Goal: Task Accomplishment & Management: Manage account settings

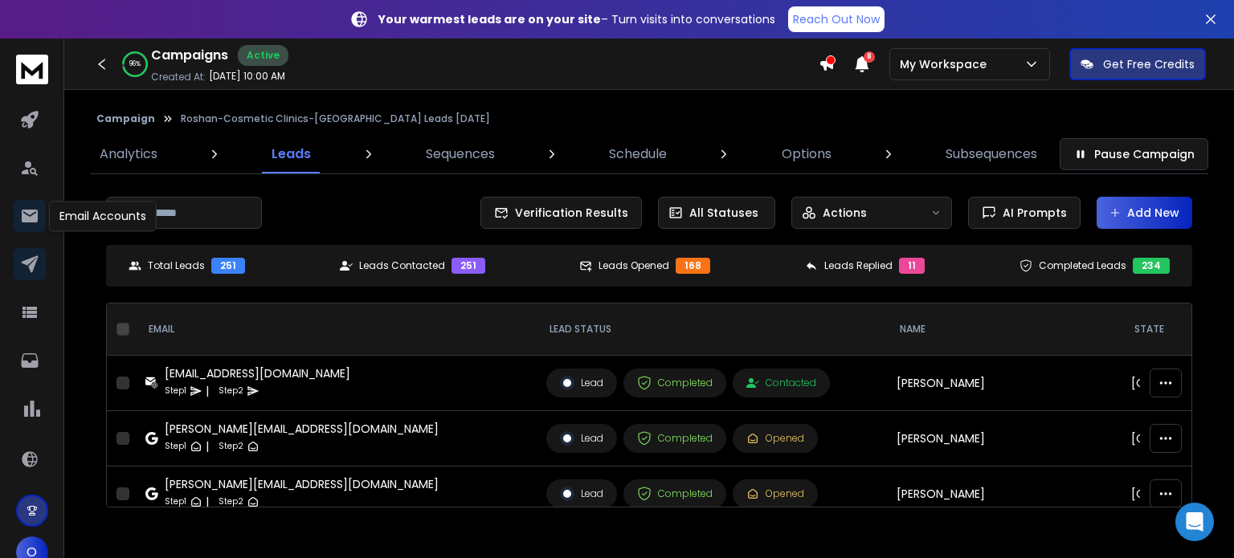
click at [22, 218] on icon at bounding box center [30, 216] width 16 height 13
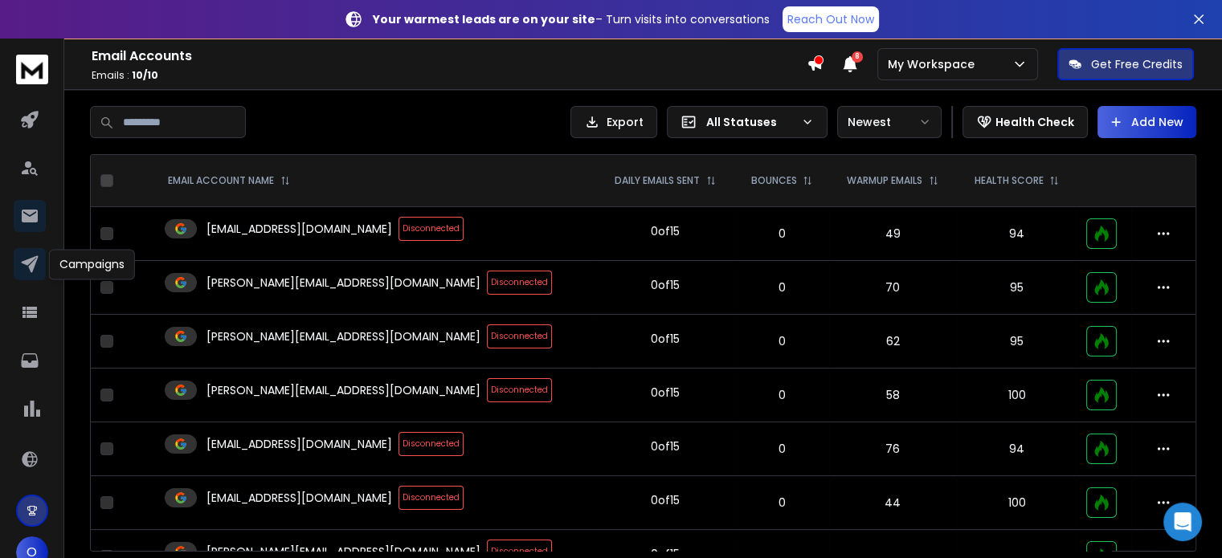
click at [33, 268] on icon at bounding box center [29, 263] width 17 height 17
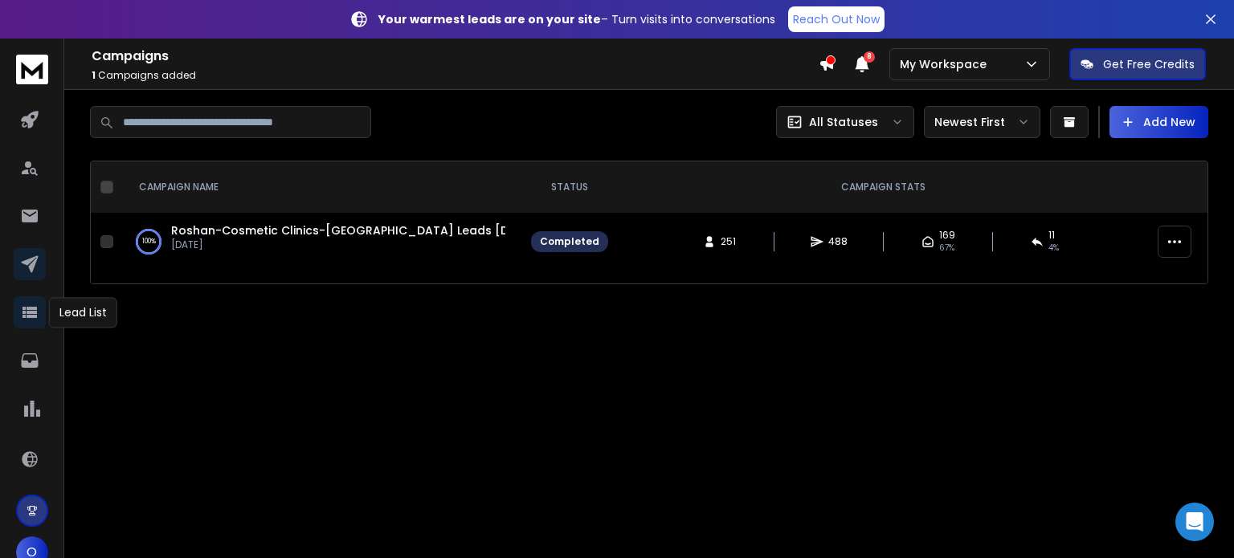
click at [26, 311] on icon at bounding box center [29, 312] width 14 height 11
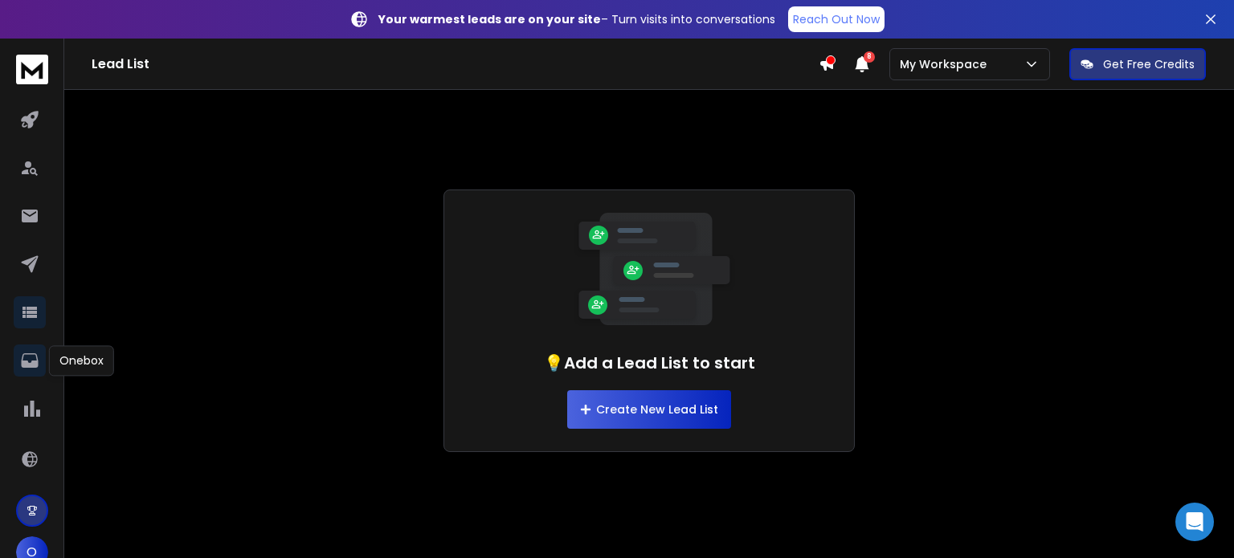
click at [25, 345] on link at bounding box center [30, 361] width 32 height 32
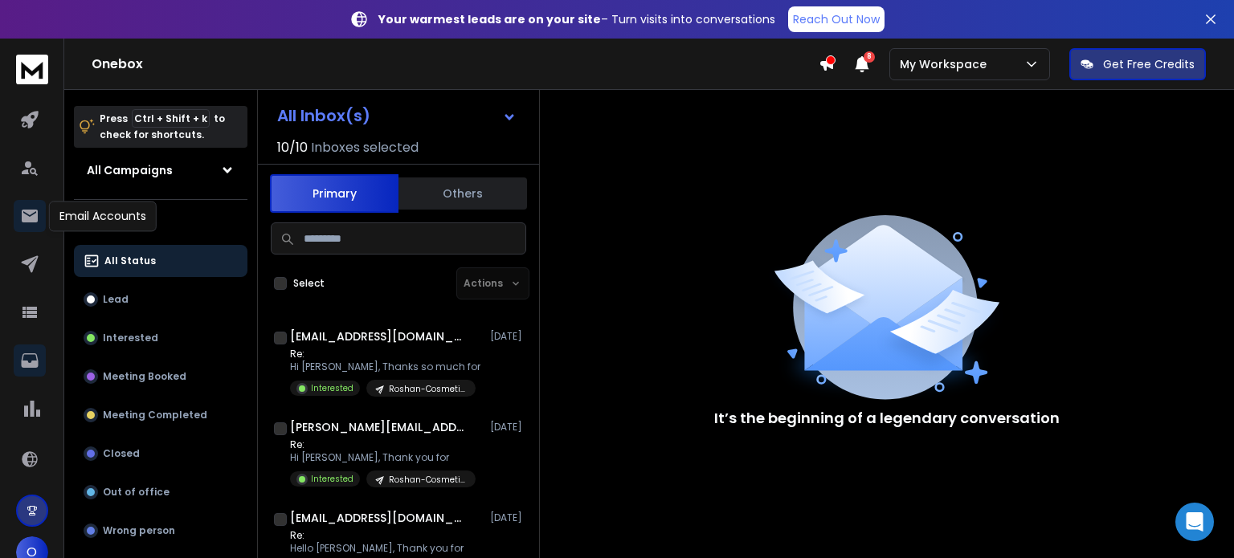
click at [29, 214] on icon at bounding box center [30, 216] width 16 height 13
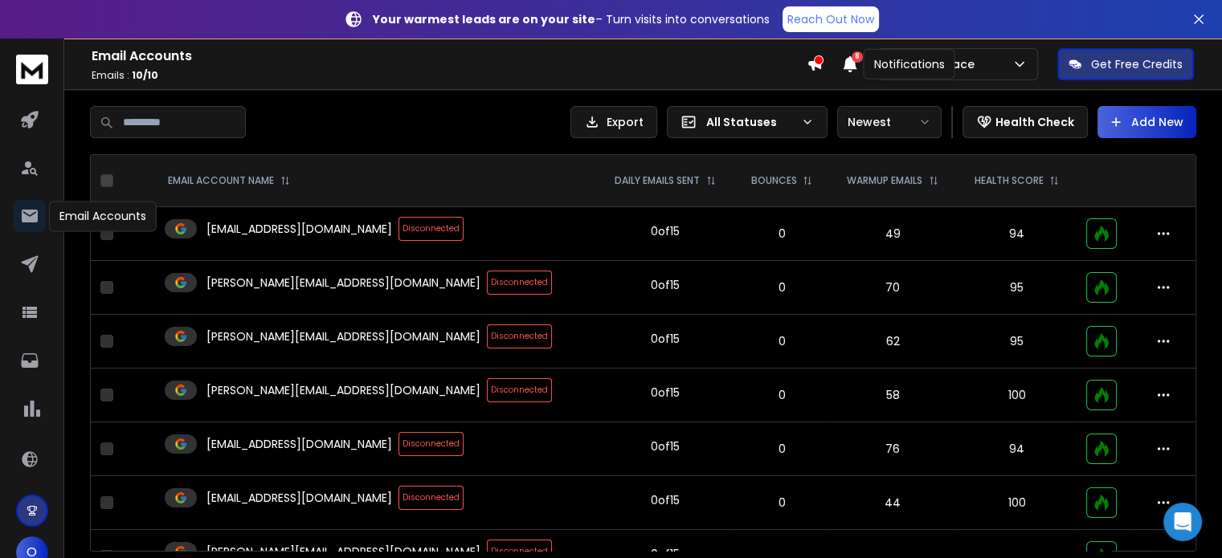
click at [850, 61] on icon at bounding box center [850, 63] width 14 height 16
click at [30, 166] on icon at bounding box center [29, 167] width 19 height 19
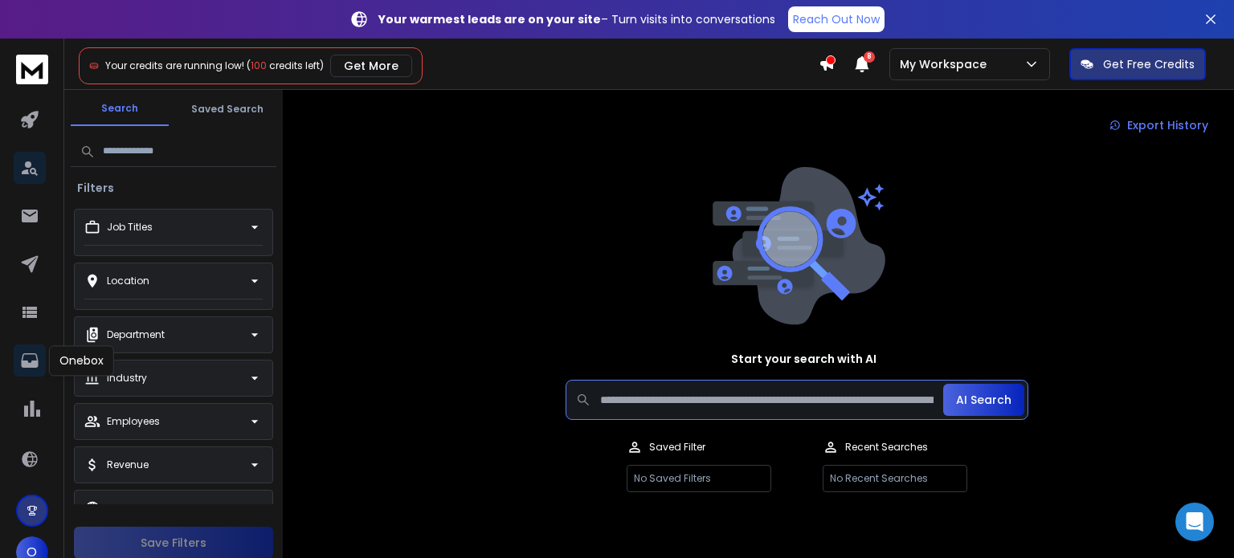
click at [32, 357] on icon at bounding box center [29, 360] width 19 height 19
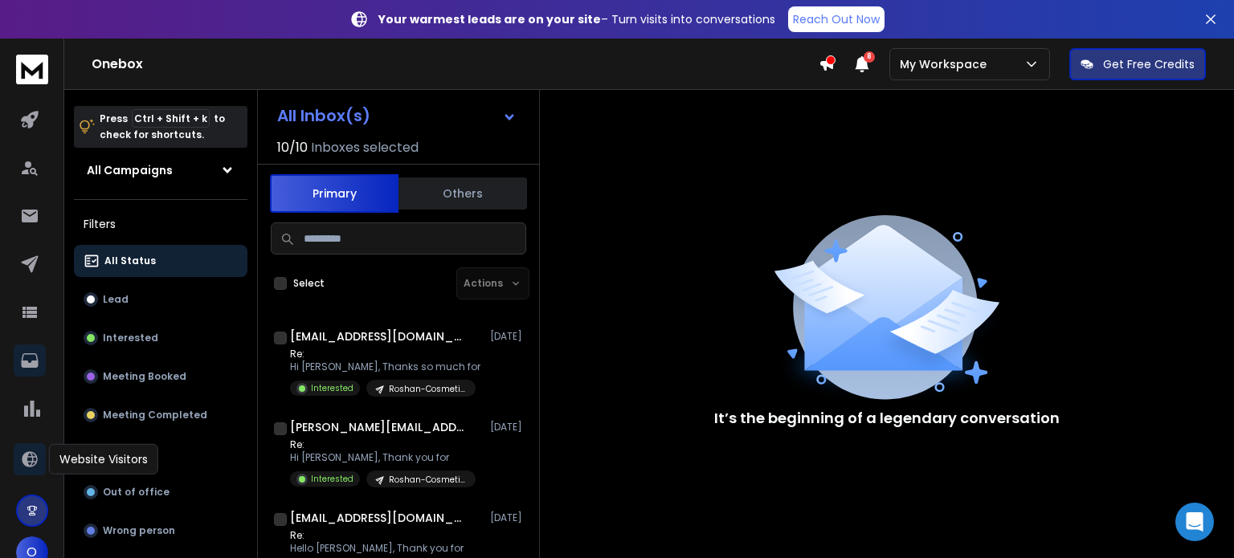
click at [29, 457] on icon at bounding box center [30, 459] width 16 height 16
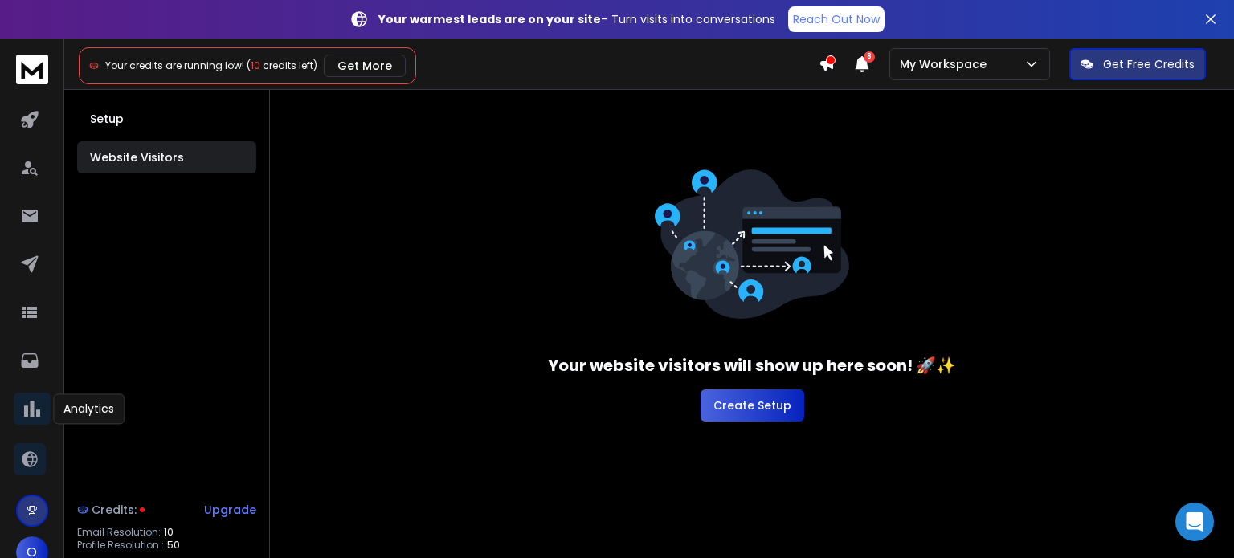
click at [32, 406] on icon at bounding box center [32, 409] width 16 height 16
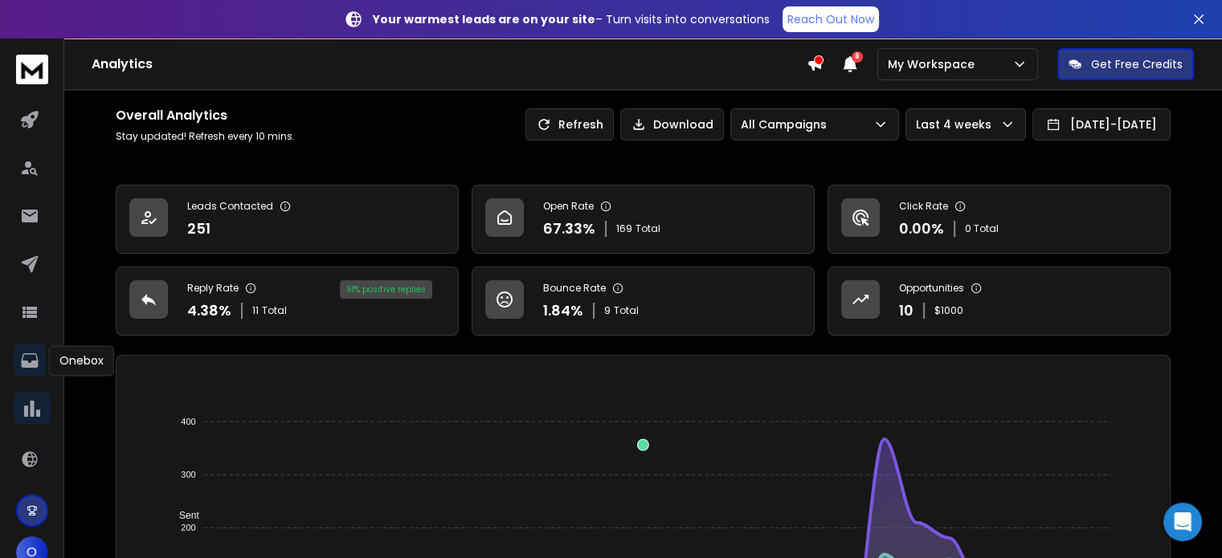
click at [33, 356] on icon at bounding box center [29, 360] width 19 height 19
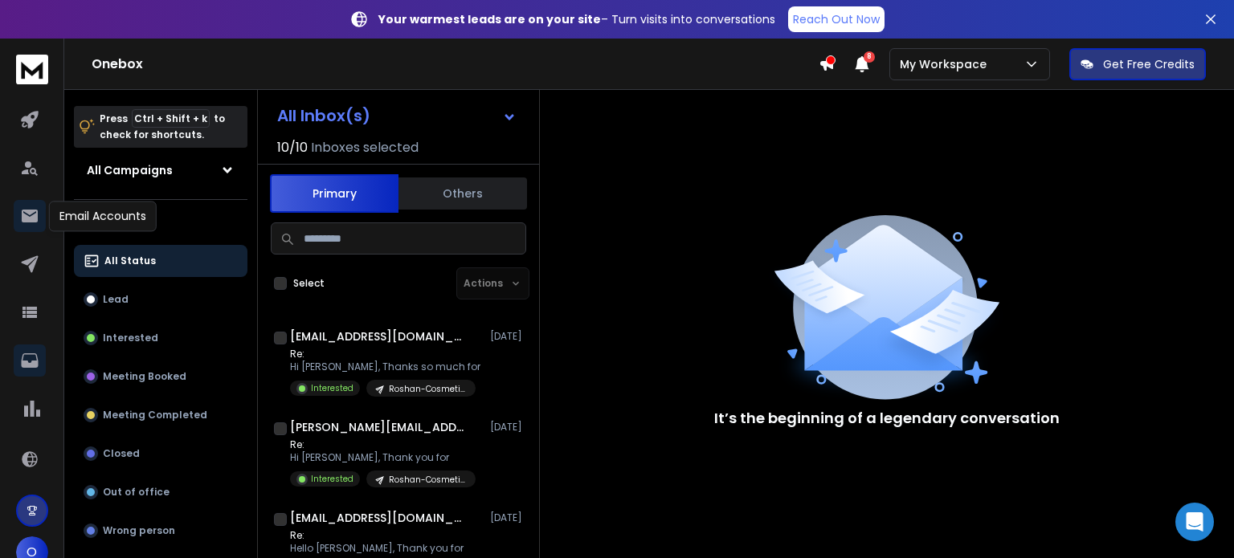
click at [30, 216] on icon at bounding box center [30, 216] width 16 height 13
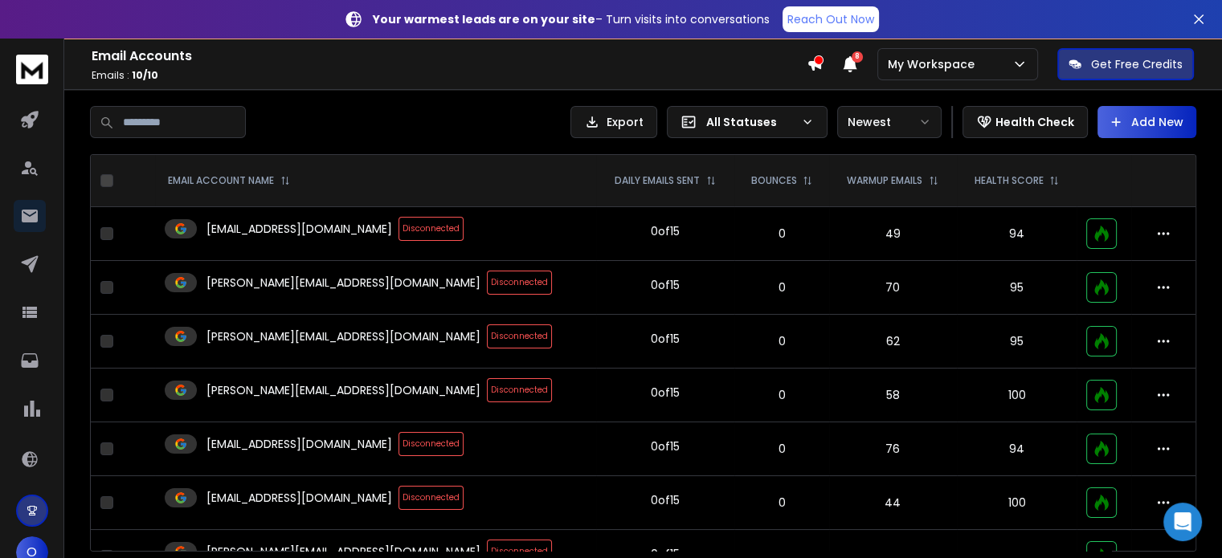
click at [398, 229] on span "Disconnected" at bounding box center [430, 229] width 65 height 24
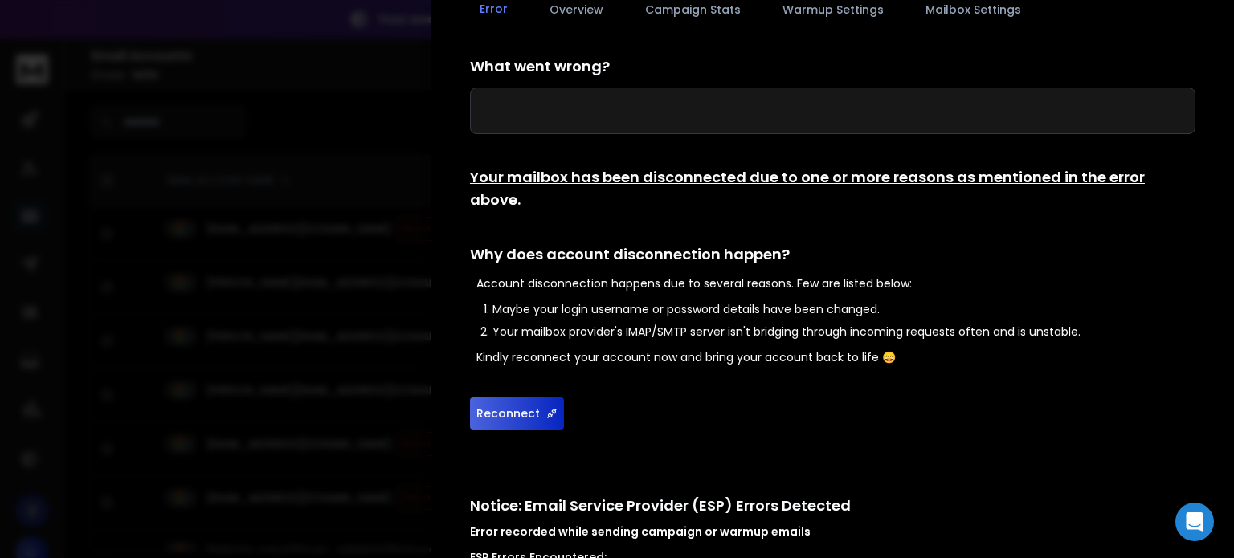
scroll to position [83, 0]
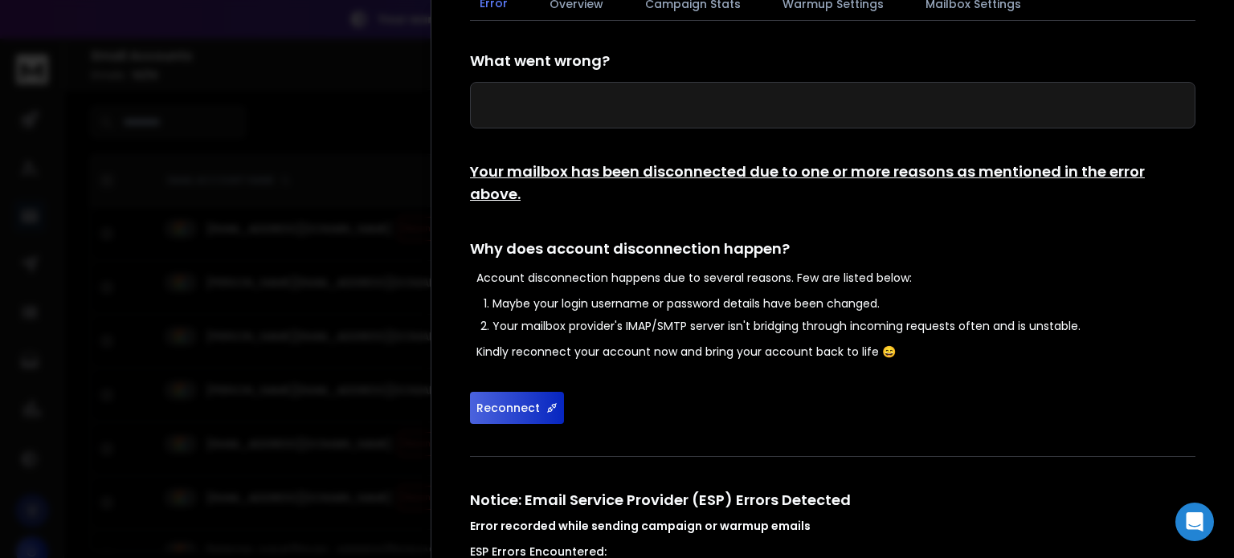
click at [513, 392] on button "Reconnect" at bounding box center [517, 408] width 94 height 32
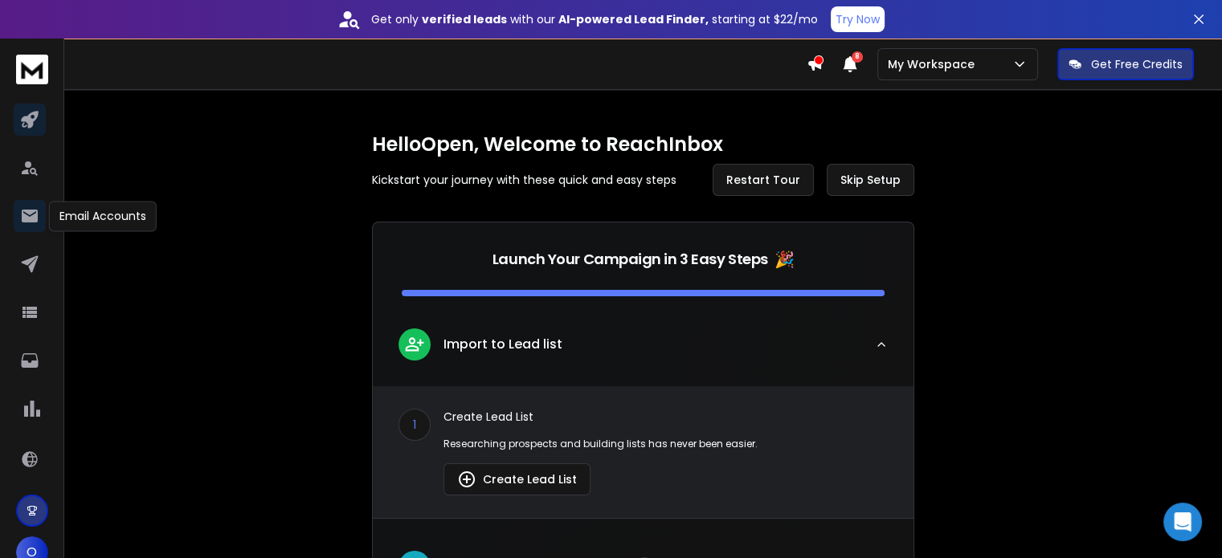
click at [20, 215] on icon at bounding box center [29, 215] width 19 height 19
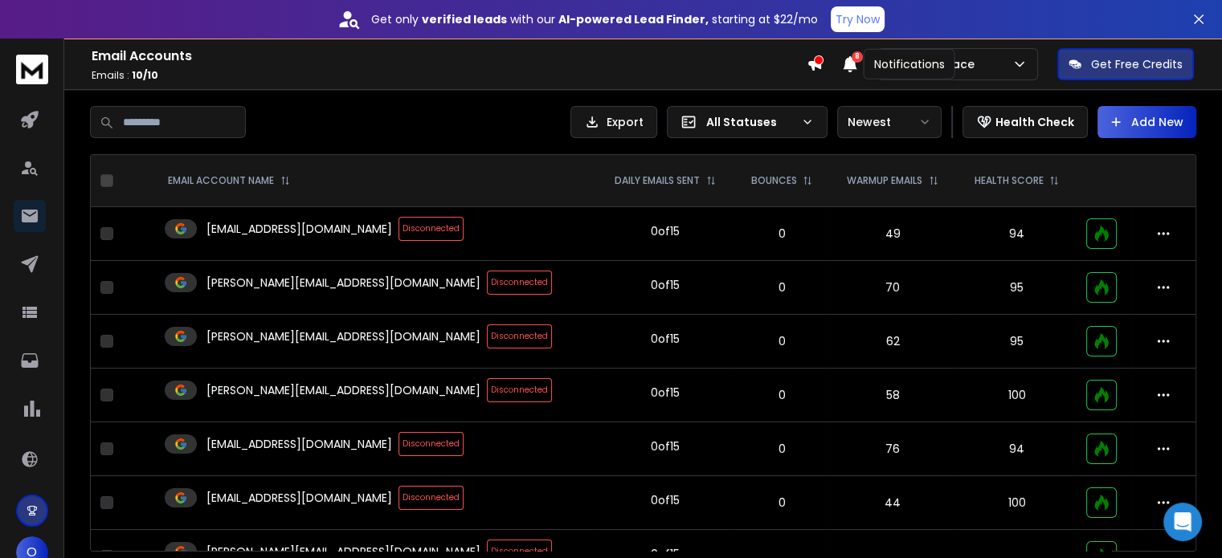
click at [857, 66] on icon at bounding box center [850, 63] width 14 height 16
click at [487, 329] on span "Disconnected" at bounding box center [519, 336] width 65 height 24
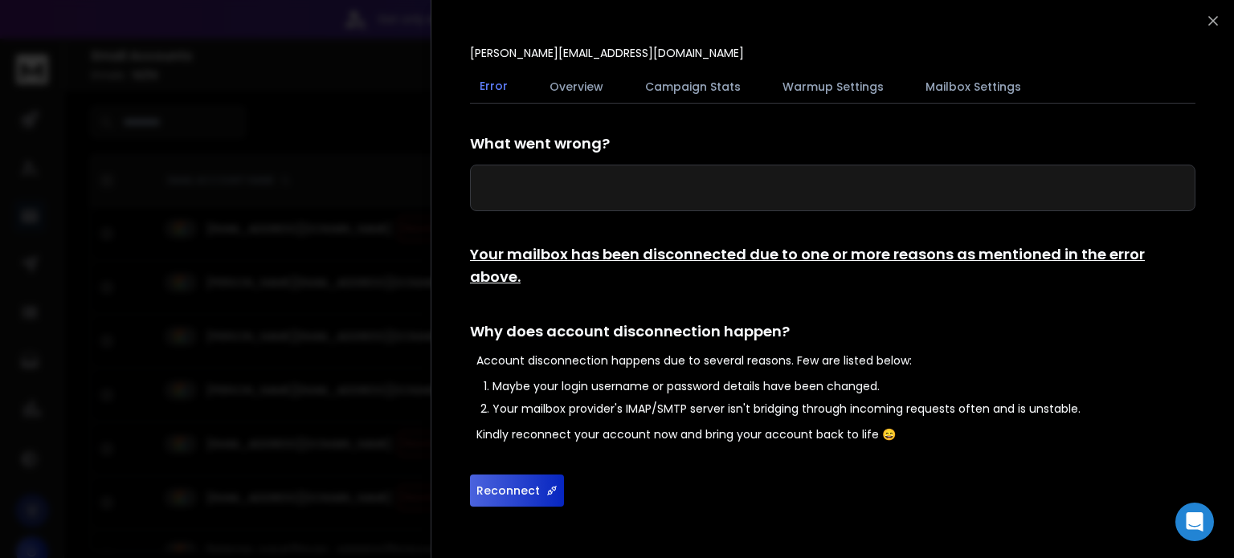
click at [514, 475] on button "Reconnect" at bounding box center [517, 491] width 94 height 32
